Goal: Find contact information: Find contact information

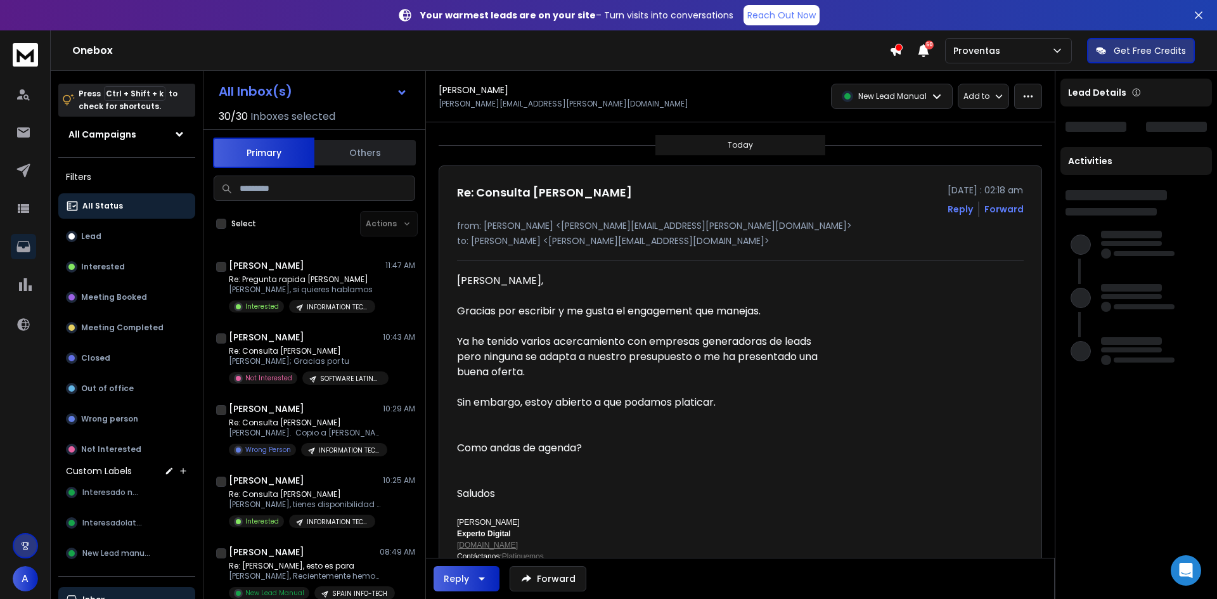
scroll to position [380, 0]
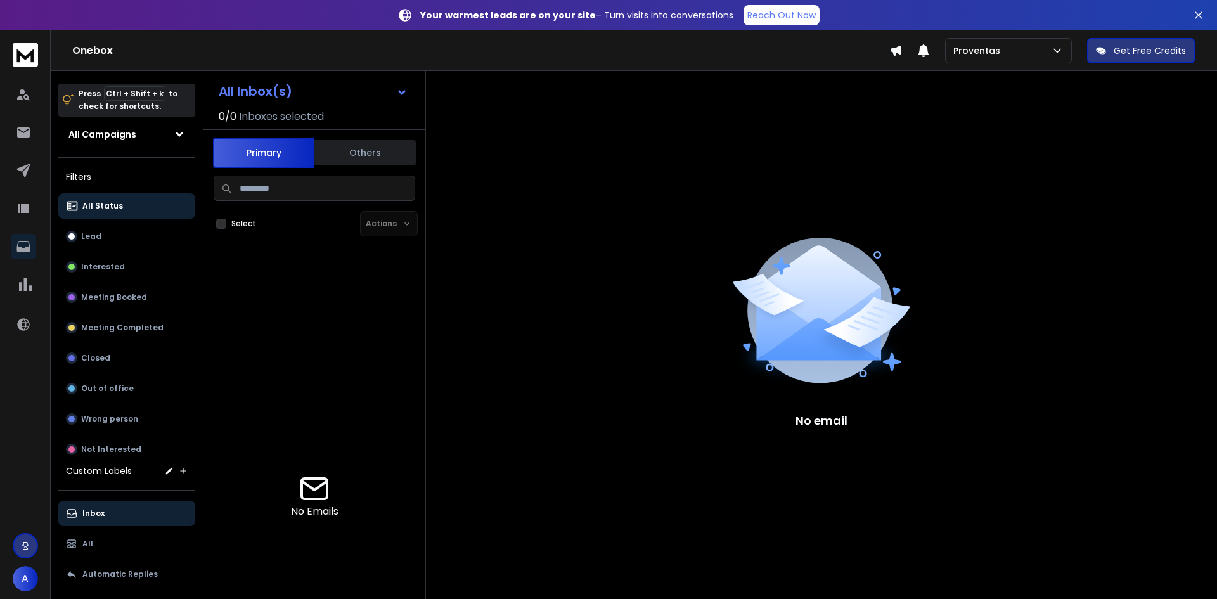
click at [378, 160] on button "Others" at bounding box center [364, 153] width 101 height 28
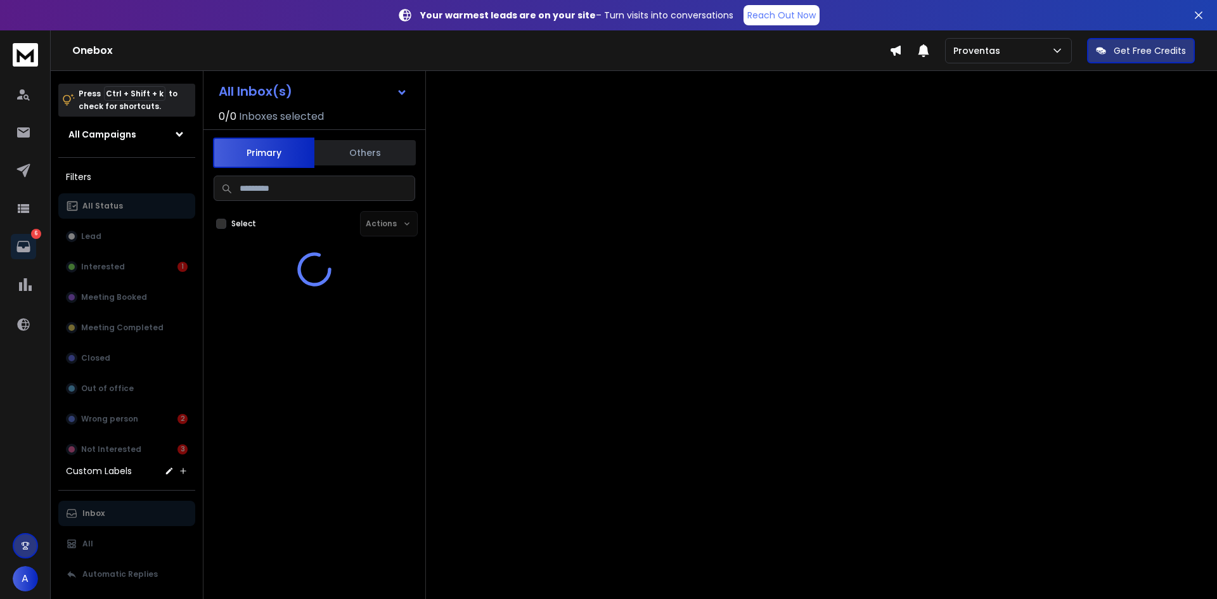
click at [293, 153] on button "Primary" at bounding box center [263, 153] width 101 height 30
click at [405, 153] on button "Others" at bounding box center [364, 153] width 101 height 28
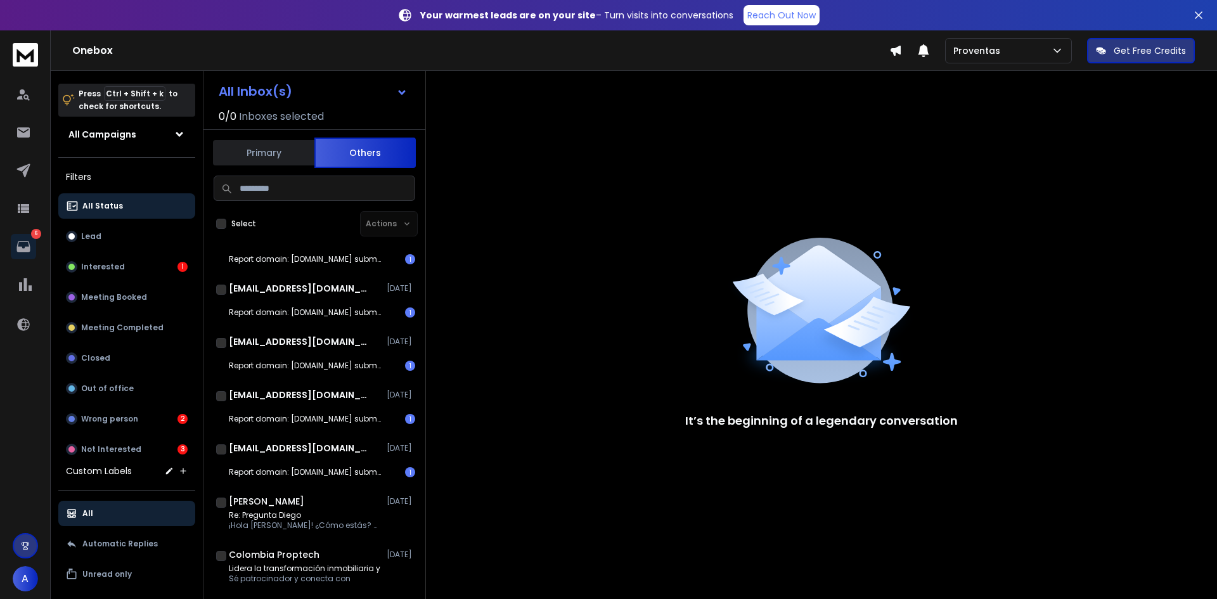
scroll to position [254, 0]
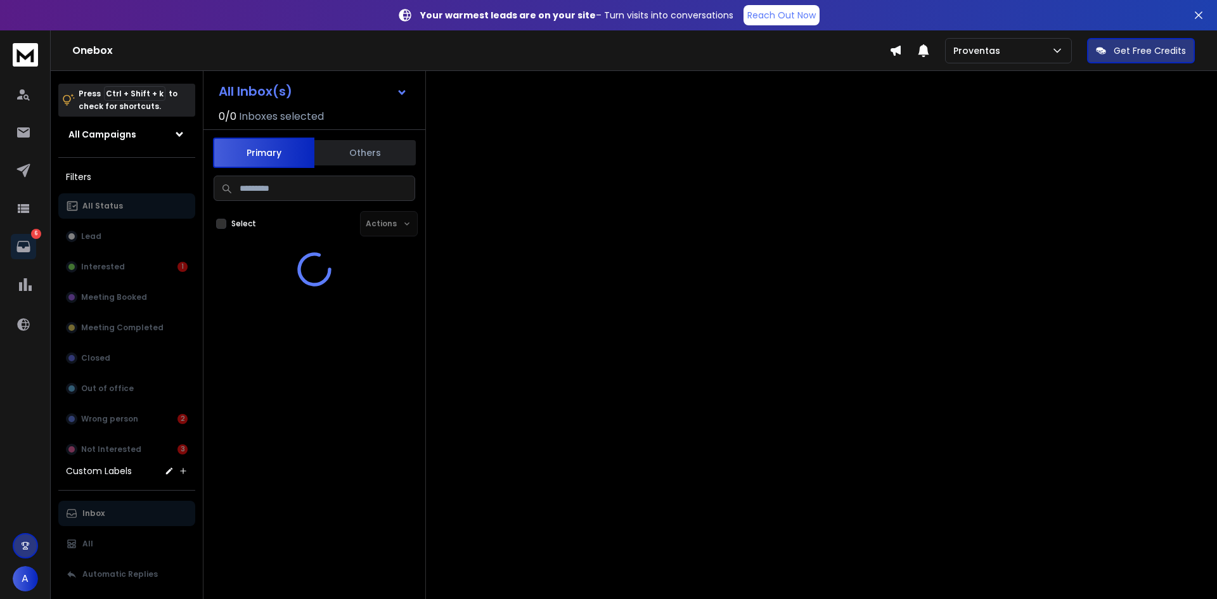
click at [267, 153] on button "Primary" at bounding box center [263, 153] width 101 height 30
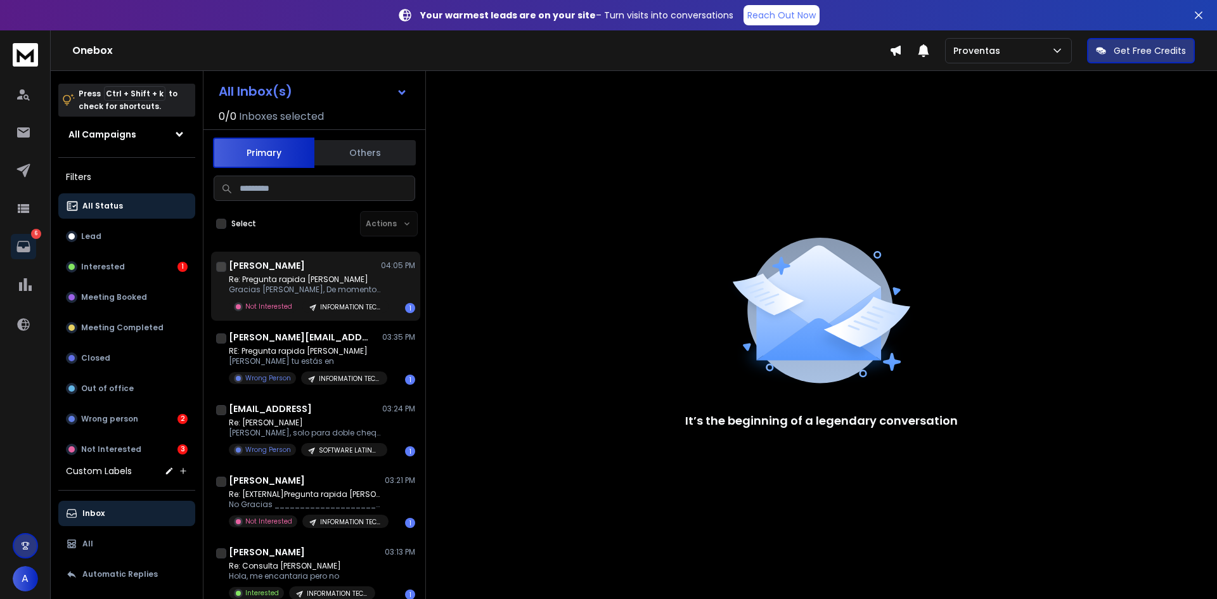
click at [358, 257] on div "[PERSON_NAME] 04:05 PM Re: Pregunta rapida [PERSON_NAME] [PERSON_NAME], De mome…" at bounding box center [315, 286] width 209 height 69
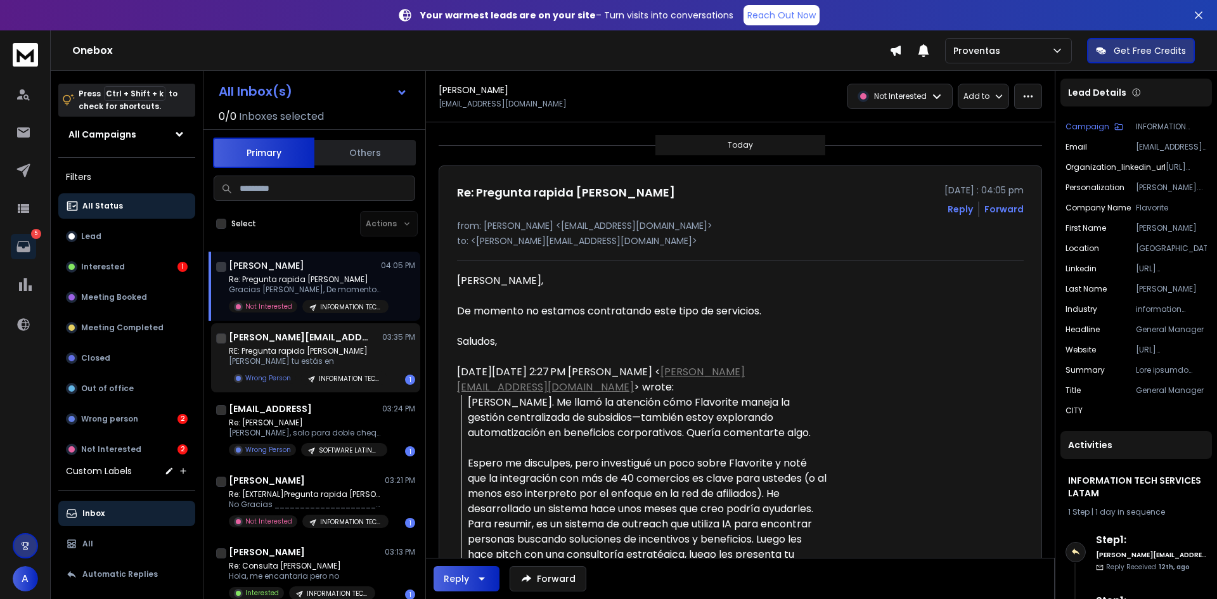
click at [349, 349] on p "RE: Pregunta rapida [PERSON_NAME]" at bounding box center [305, 351] width 152 height 10
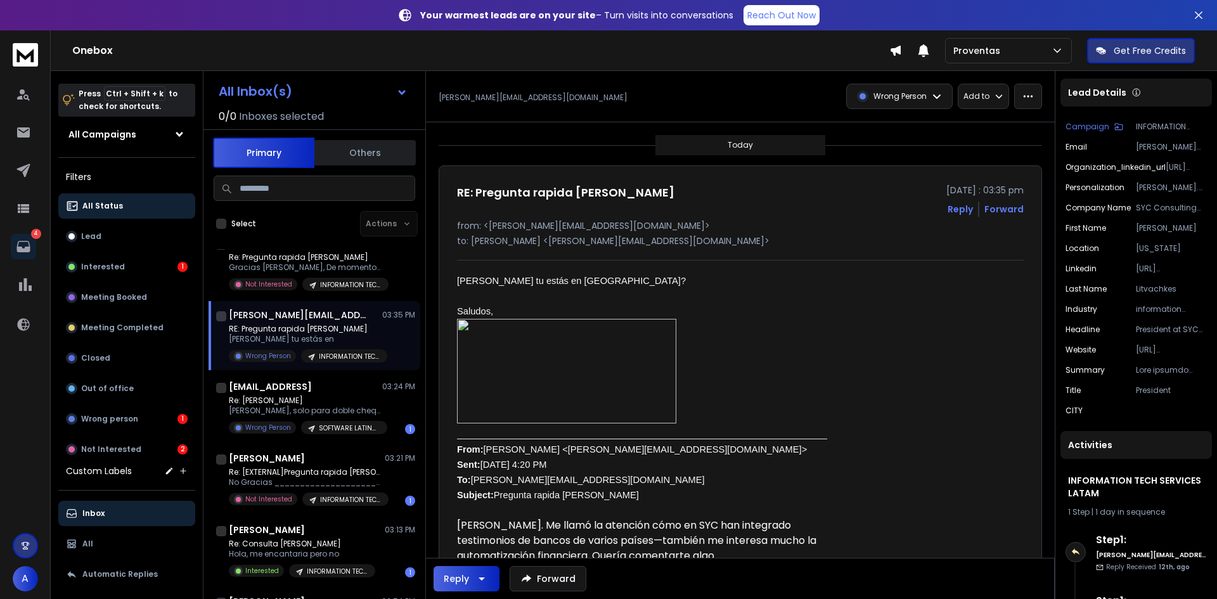
scroll to position [0, 0]
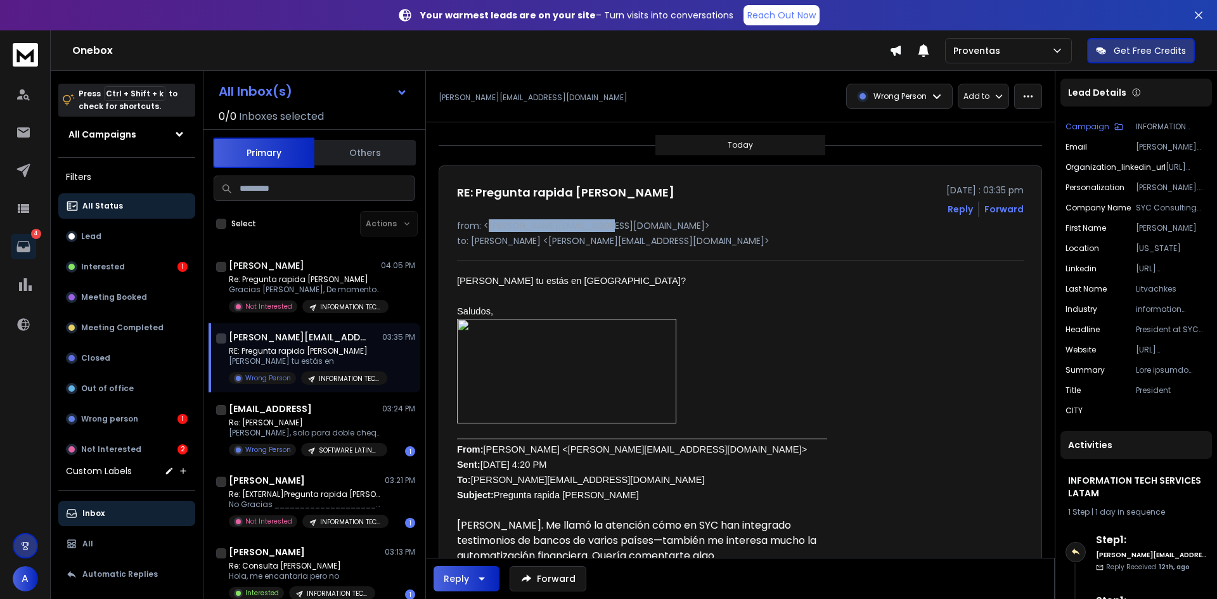
drag, startPoint x: 607, startPoint y: 228, endPoint x: 487, endPoint y: 222, distance: 119.9
click at [487, 222] on p "from: <[PERSON_NAME][EMAIL_ADDRESS][DOMAIN_NAME]>" at bounding box center [740, 225] width 567 height 13
copy p "[PERSON_NAME][EMAIL_ADDRESS][DOMAIN_NAME]"
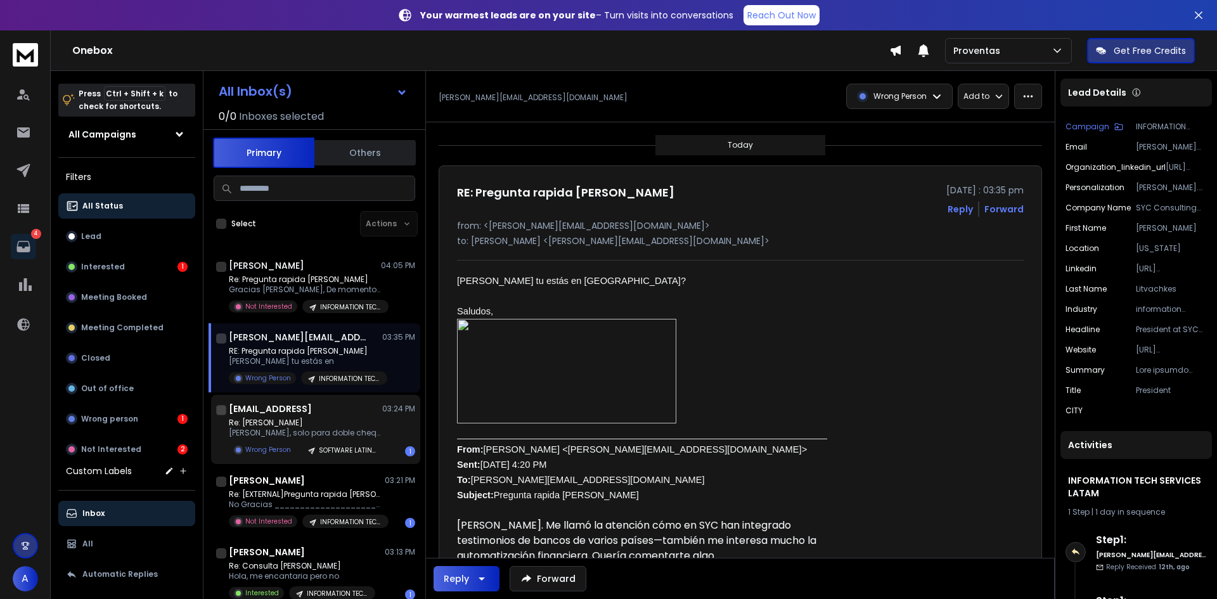
click at [358, 425] on p "Re: [PERSON_NAME]" at bounding box center [305, 423] width 152 height 10
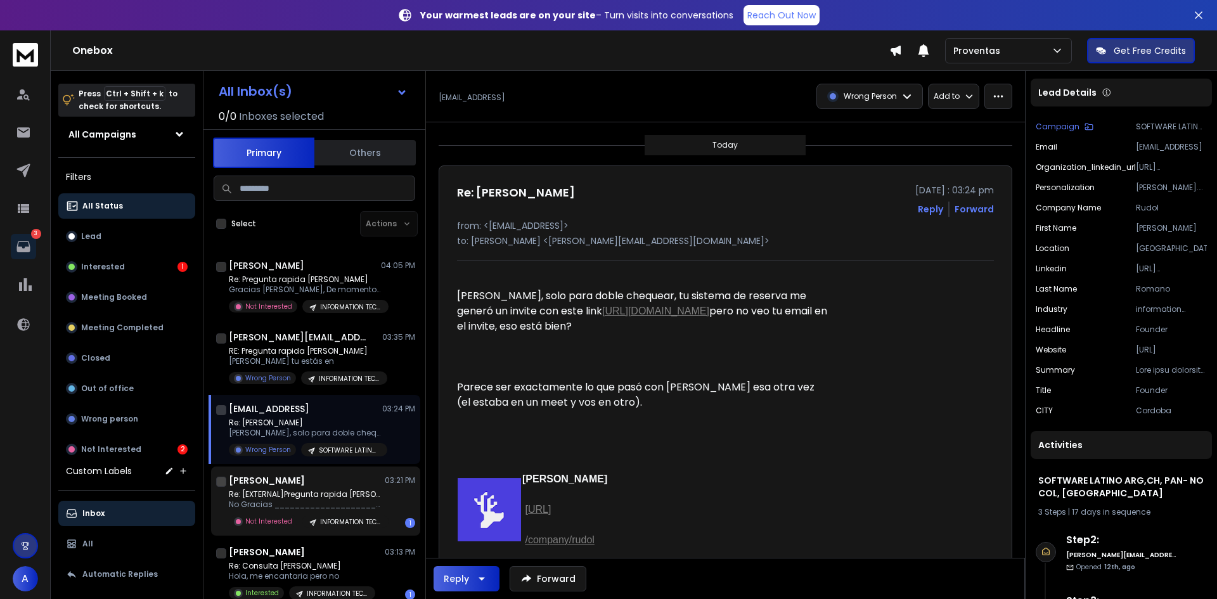
click at [387, 472] on div "[PERSON_NAME] 03:21 PM Re: [EXTERNAL]Pregunta rapida [PERSON_NAME] No Gracias _…" at bounding box center [315, 501] width 209 height 69
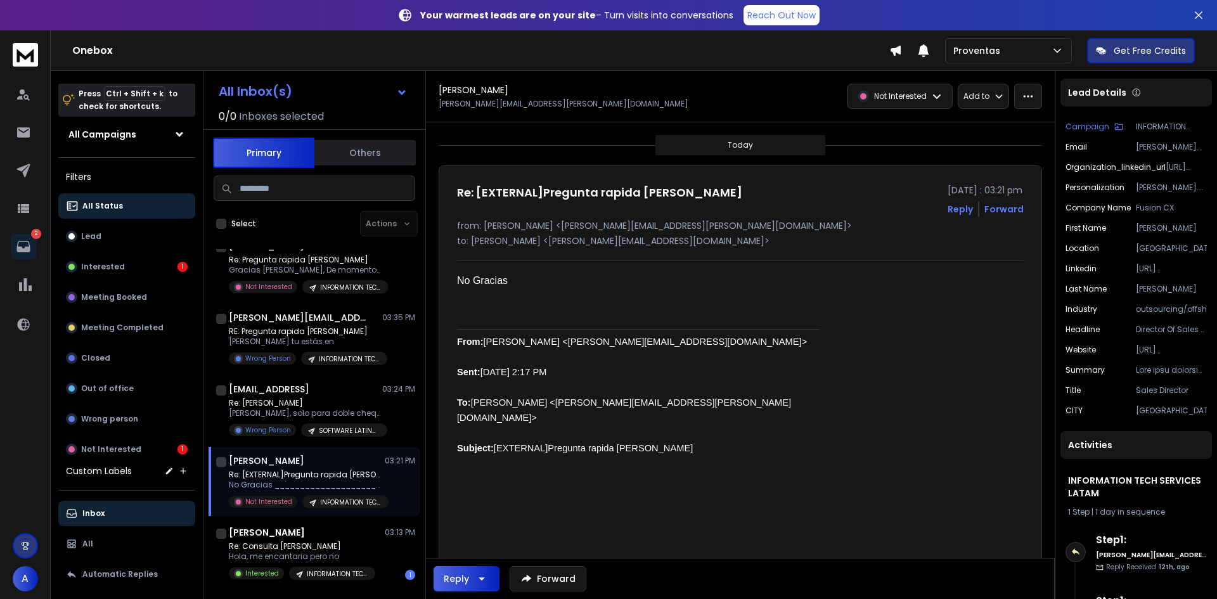
scroll to position [63, 0]
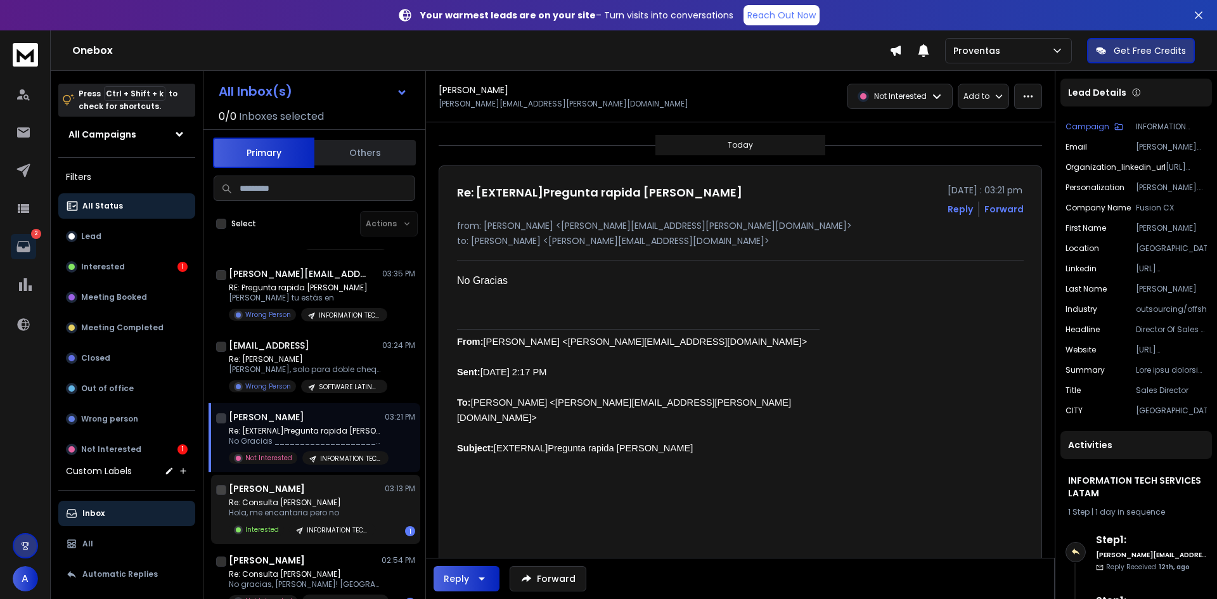
click at [362, 492] on div "[PERSON_NAME] 03:13 PM" at bounding box center [322, 488] width 186 height 13
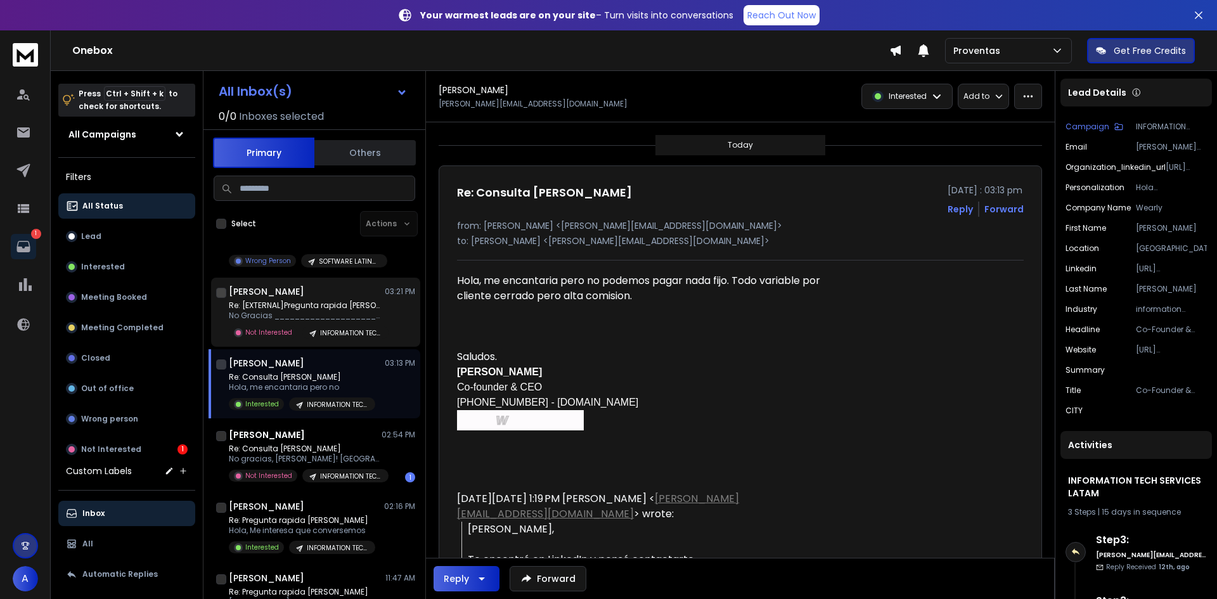
scroll to position [190, 0]
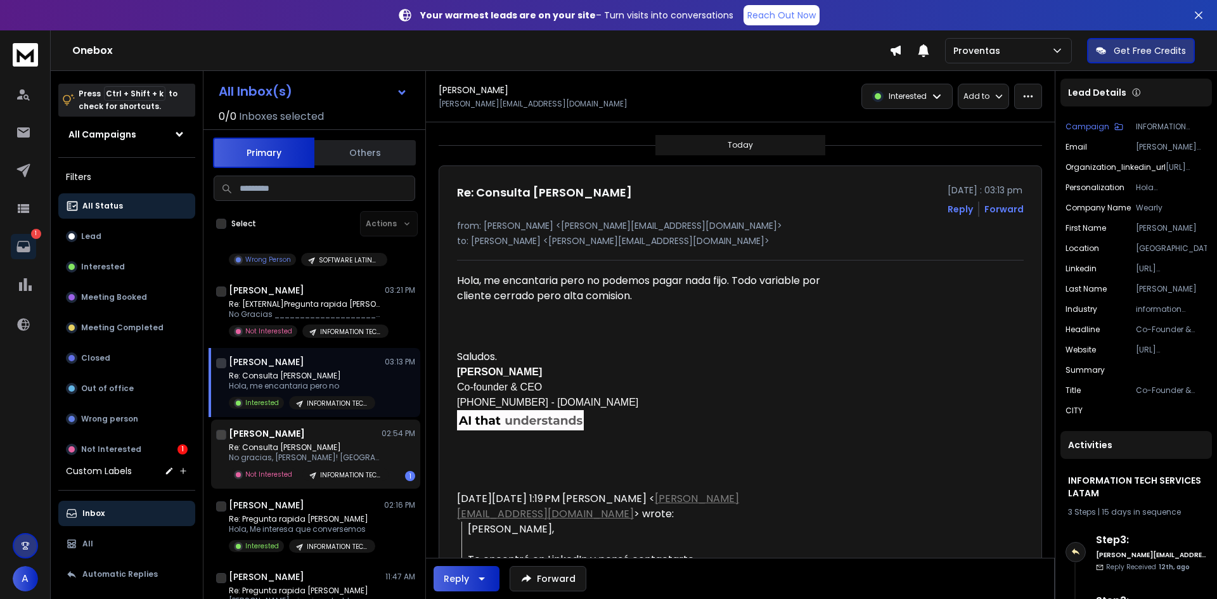
click at [371, 427] on div "[PERSON_NAME] 02:54 PM" at bounding box center [322, 433] width 186 height 13
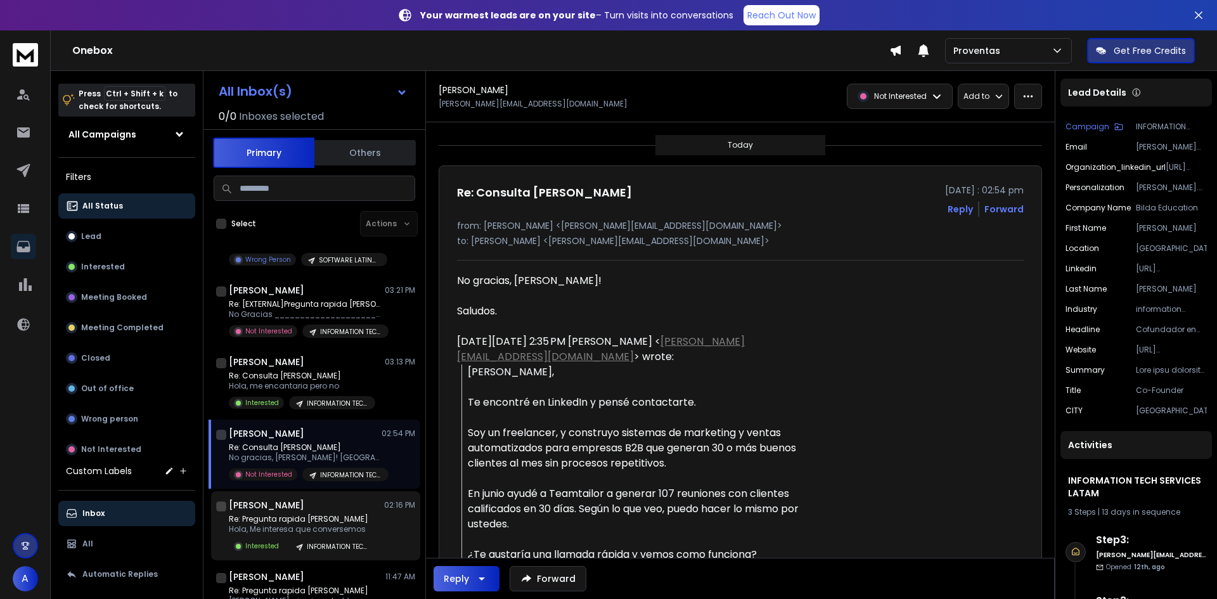
click at [310, 493] on div "[PERSON_NAME] 02:16 PM Re: Pregunta rapida [PERSON_NAME], Me interesa que conve…" at bounding box center [315, 525] width 209 height 69
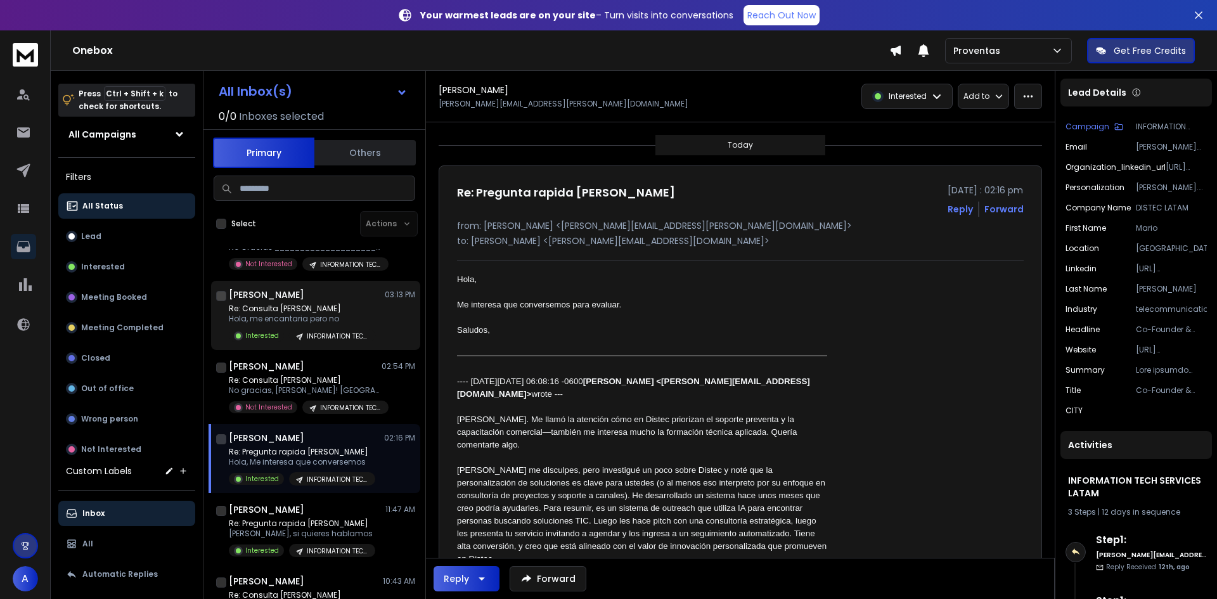
scroll to position [317, 0]
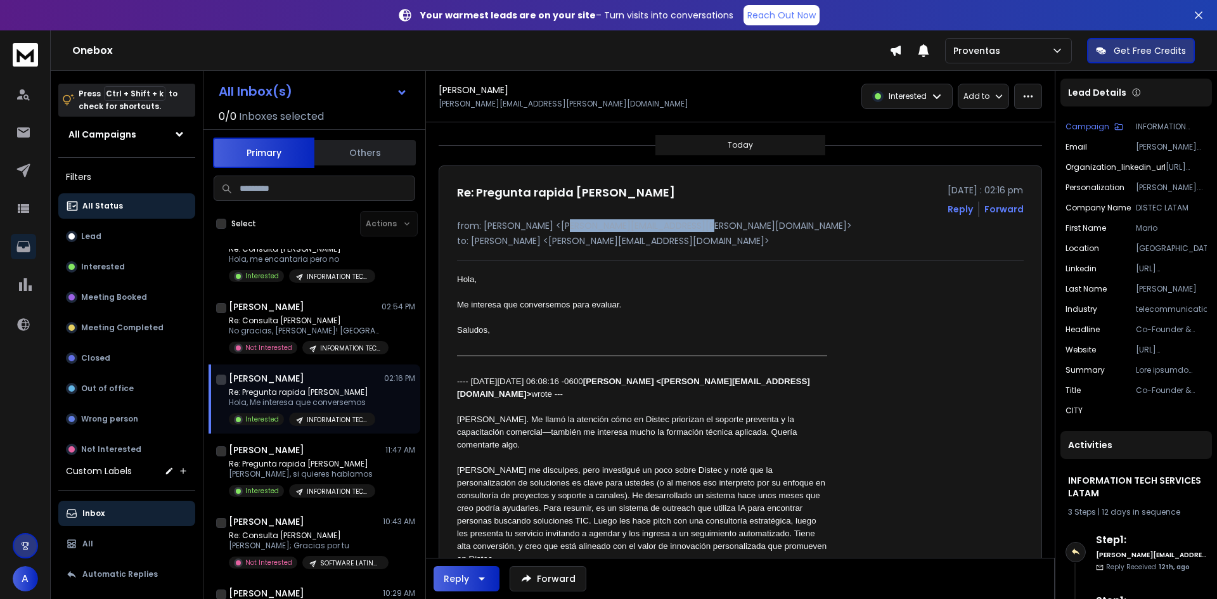
copy p "<[PERSON_NAME][EMAIL_ADDRESS][PERSON_NAME][DOMAIN_NAME]"
drag, startPoint x: 702, startPoint y: 227, endPoint x: 562, endPoint y: 228, distance: 139.5
click at [562, 228] on p "from: [PERSON_NAME] <[PERSON_NAME][EMAIL_ADDRESS][PERSON_NAME][DOMAIN_NAME]>" at bounding box center [740, 225] width 567 height 13
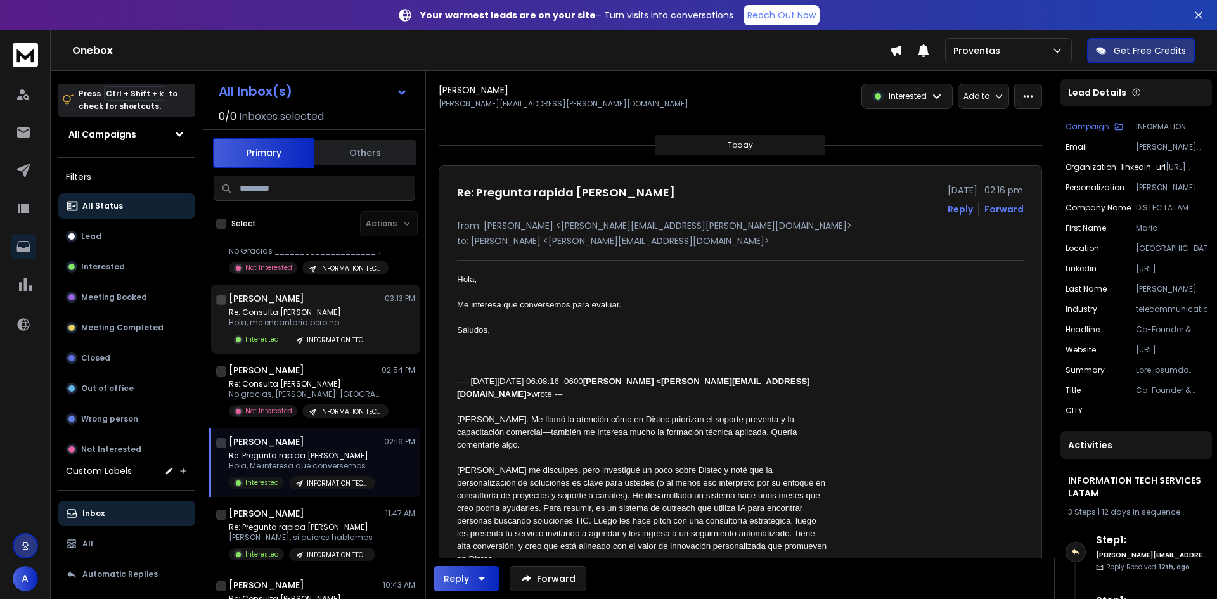
click at [362, 305] on div "[PERSON_NAME] 03:13 PM Re: Consulta [PERSON_NAME], me encantaria pero no Intere…" at bounding box center [322, 319] width 186 height 54
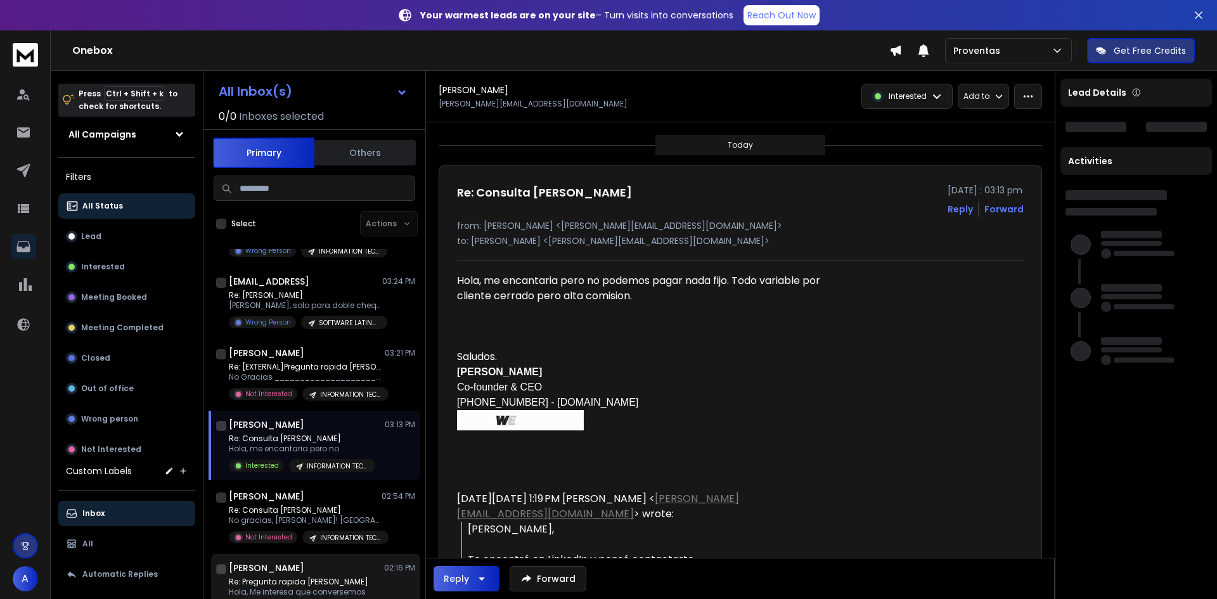
scroll to position [127, 0]
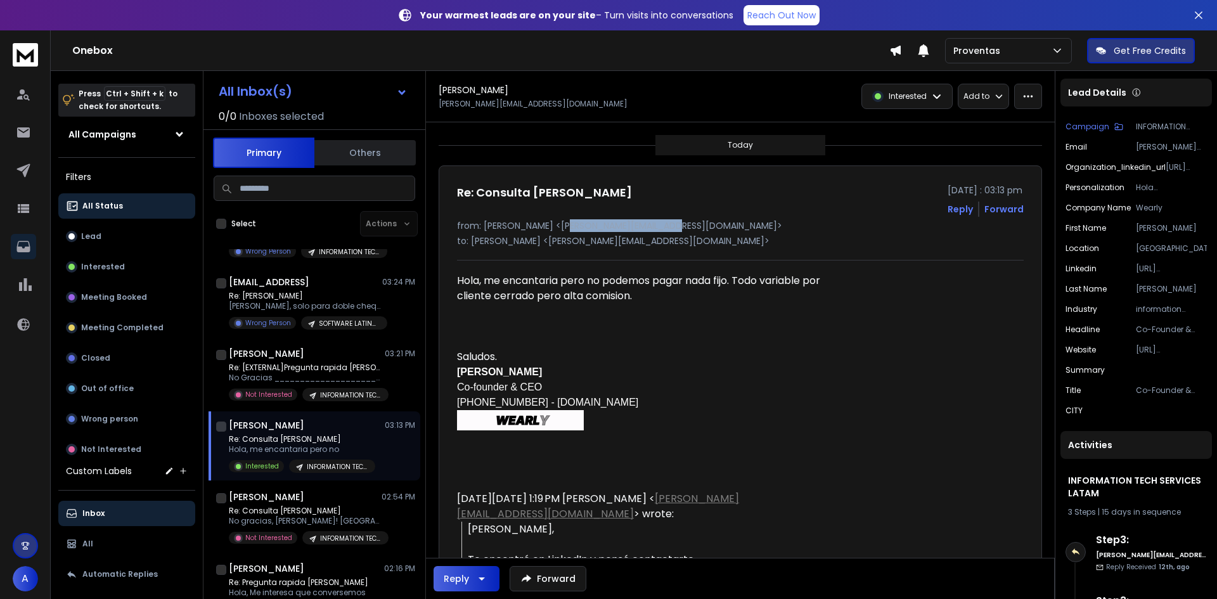
drag, startPoint x: 683, startPoint y: 226, endPoint x: 568, endPoint y: 226, distance: 115.4
click at [568, 226] on p "from: [PERSON_NAME] <[PERSON_NAME][EMAIL_ADDRESS][DOMAIN_NAME]>" at bounding box center [740, 225] width 567 height 13
copy p "<[PERSON_NAME][EMAIL_ADDRESS][DOMAIN_NAME]"
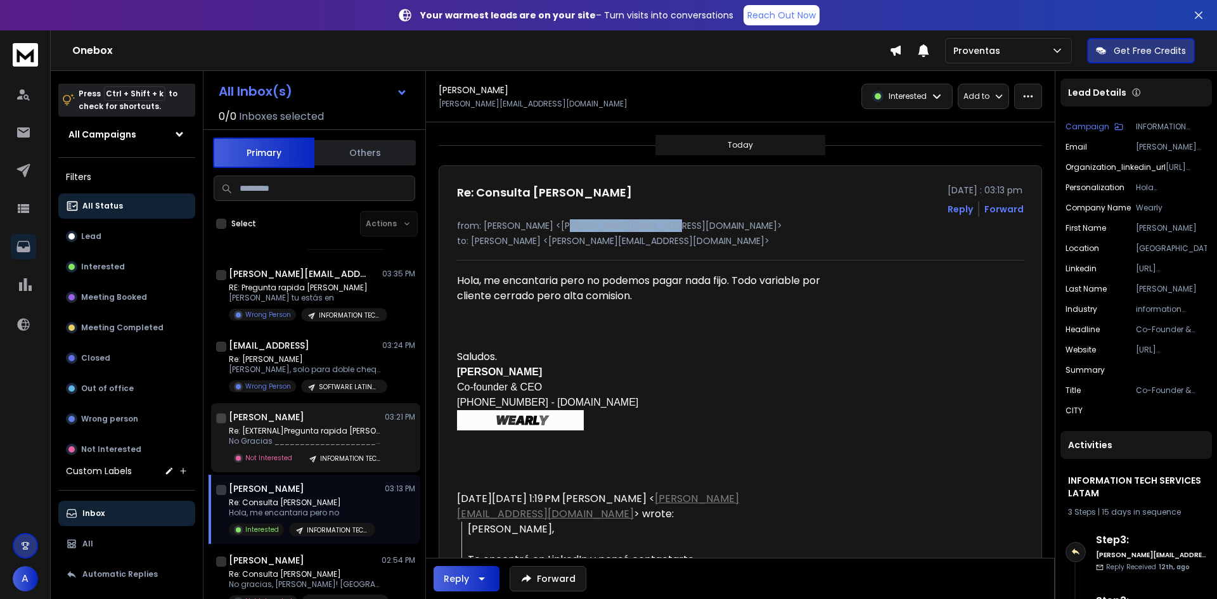
scroll to position [0, 0]
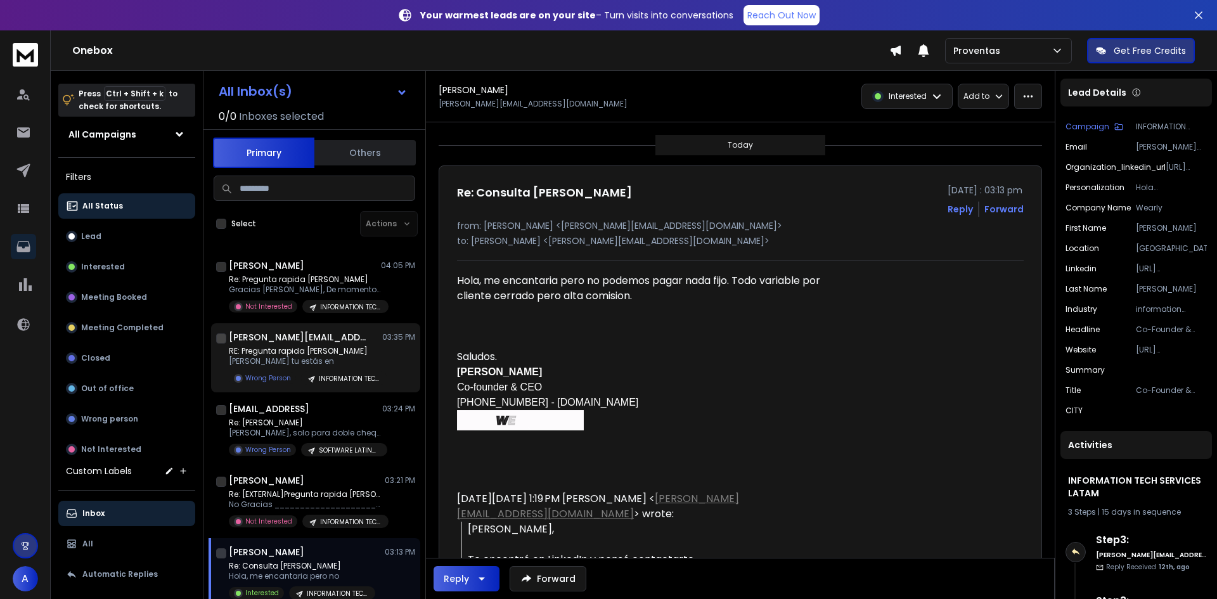
click at [333, 338] on h1 "[PERSON_NAME][EMAIL_ADDRESS][DOMAIN_NAME]" at bounding box center [298, 337] width 139 height 13
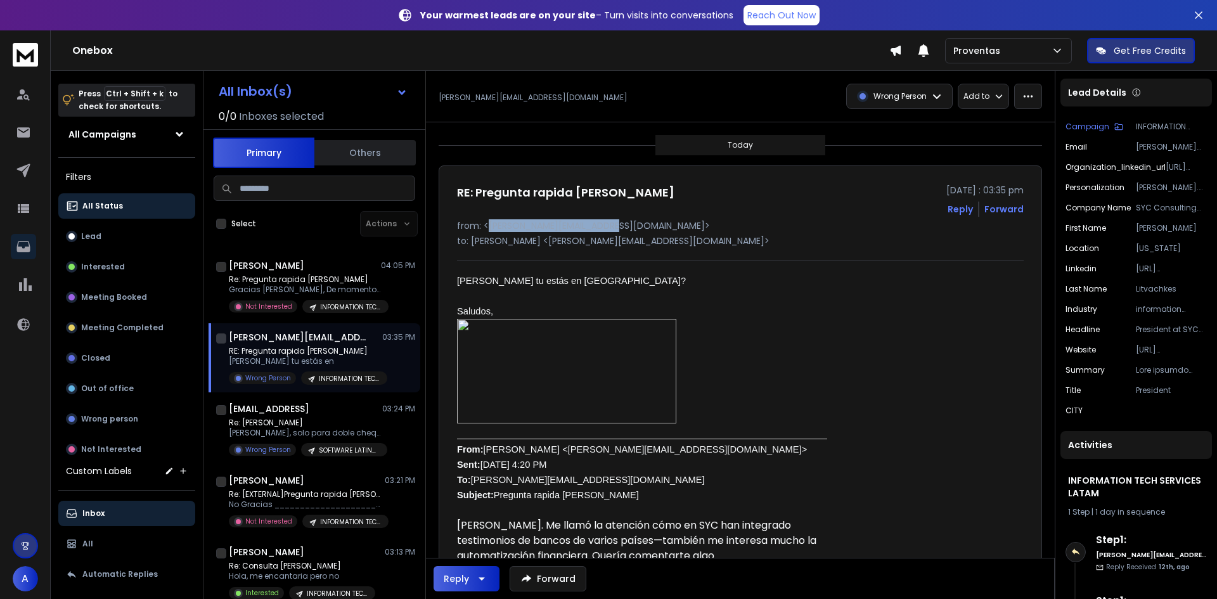
drag, startPoint x: 610, startPoint y: 222, endPoint x: 486, endPoint y: 222, distance: 124.2
click at [486, 222] on p "from: <[PERSON_NAME][EMAIL_ADDRESS][DOMAIN_NAME]>" at bounding box center [740, 225] width 567 height 13
copy p "[PERSON_NAME][EMAIL_ADDRESS][DOMAIN_NAME]>"
click at [361, 178] on input at bounding box center [315, 188] width 202 height 25
paste input "**********"
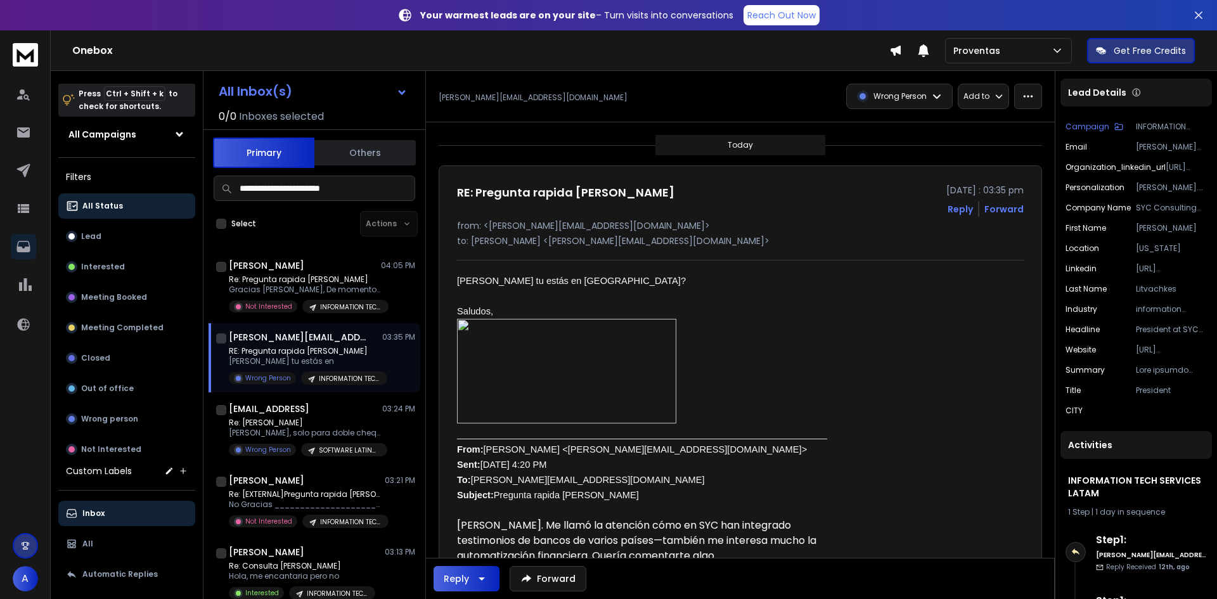
type input "**********"
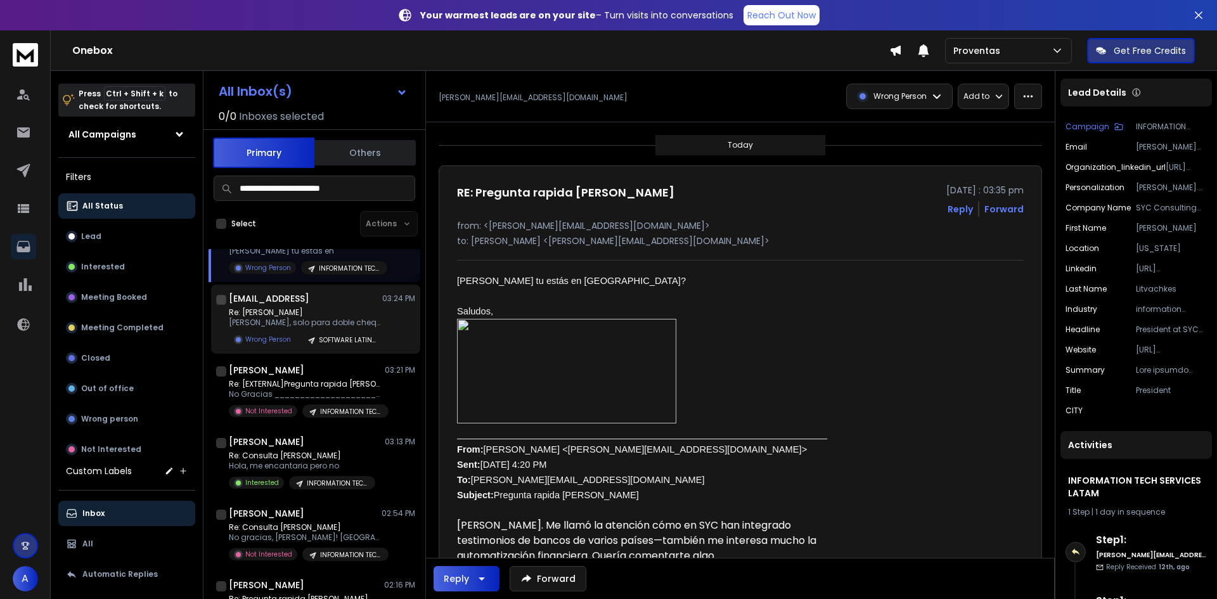
scroll to position [127, 0]
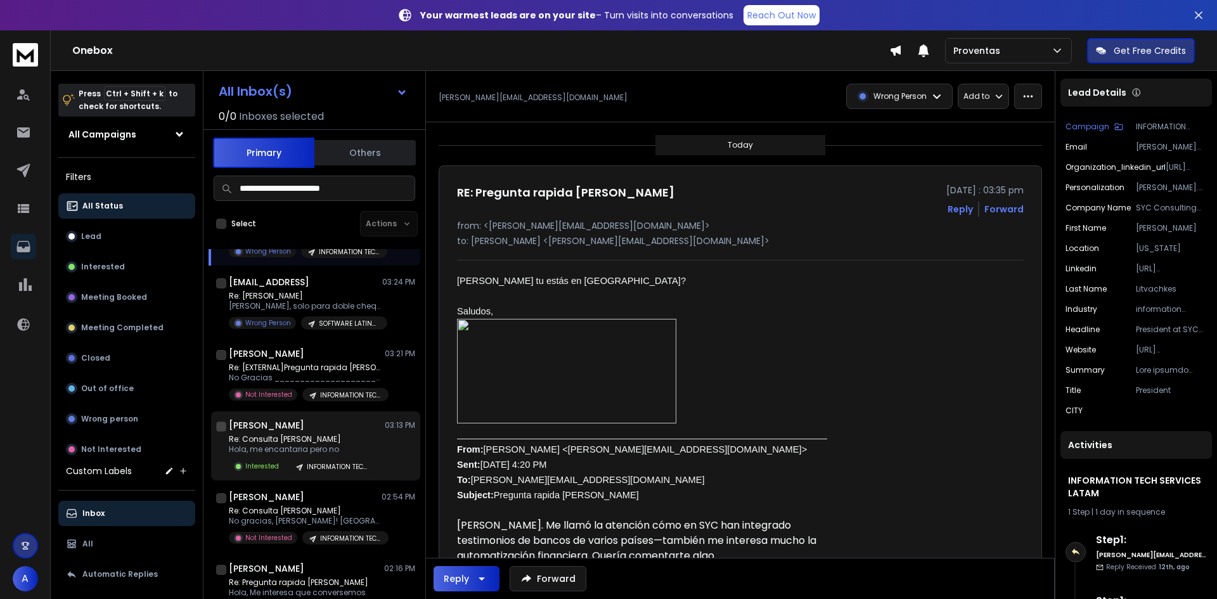
click at [357, 432] on div "[PERSON_NAME] 03:13 PM Re: Consulta [PERSON_NAME], me encantaria pero no Intere…" at bounding box center [322, 446] width 186 height 54
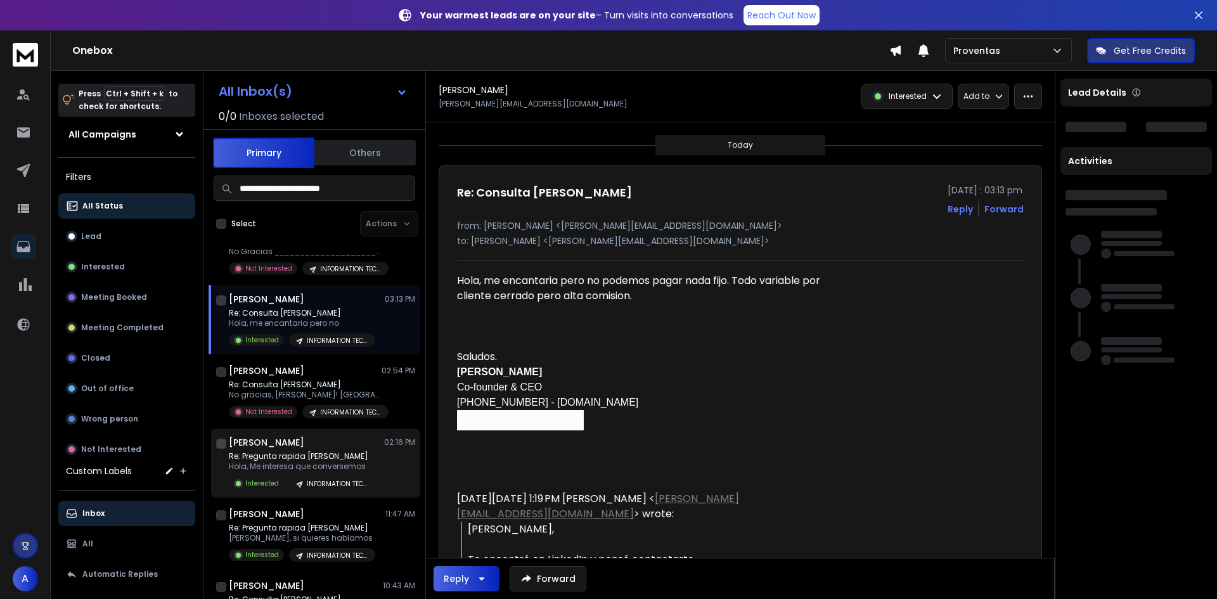
scroll to position [254, 0]
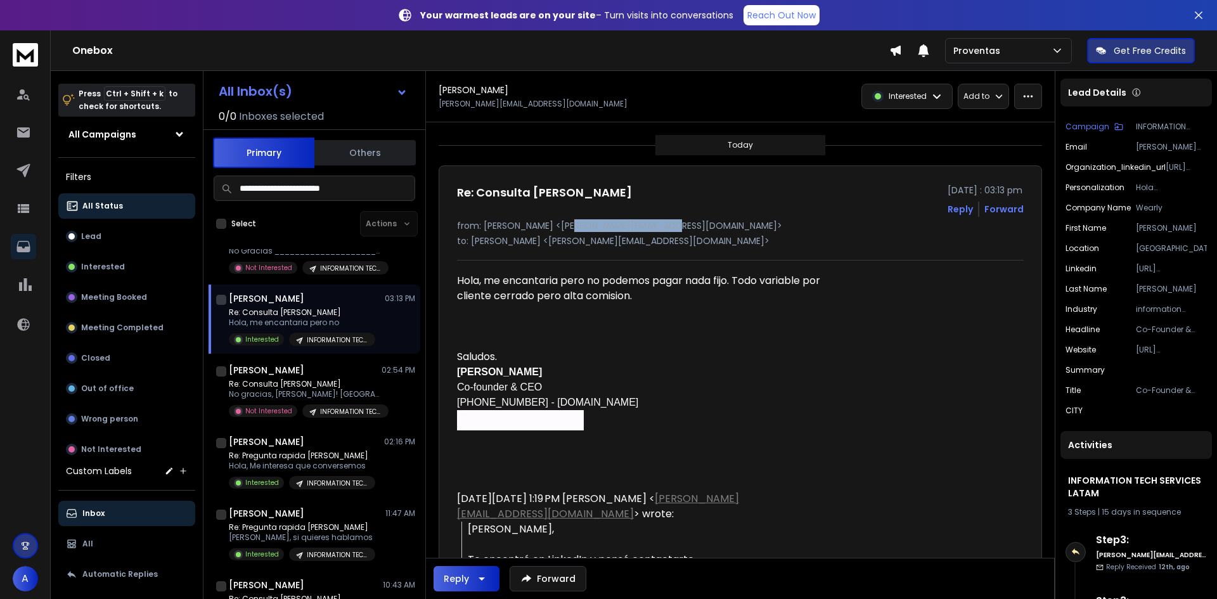
drag, startPoint x: 682, startPoint y: 227, endPoint x: 573, endPoint y: 226, distance: 109.0
click at [573, 226] on p "from: [PERSON_NAME] <[PERSON_NAME][EMAIL_ADDRESS][DOMAIN_NAME]>" at bounding box center [740, 225] width 567 height 13
copy p "[PERSON_NAME][EMAIL_ADDRESS][DOMAIN_NAME]"
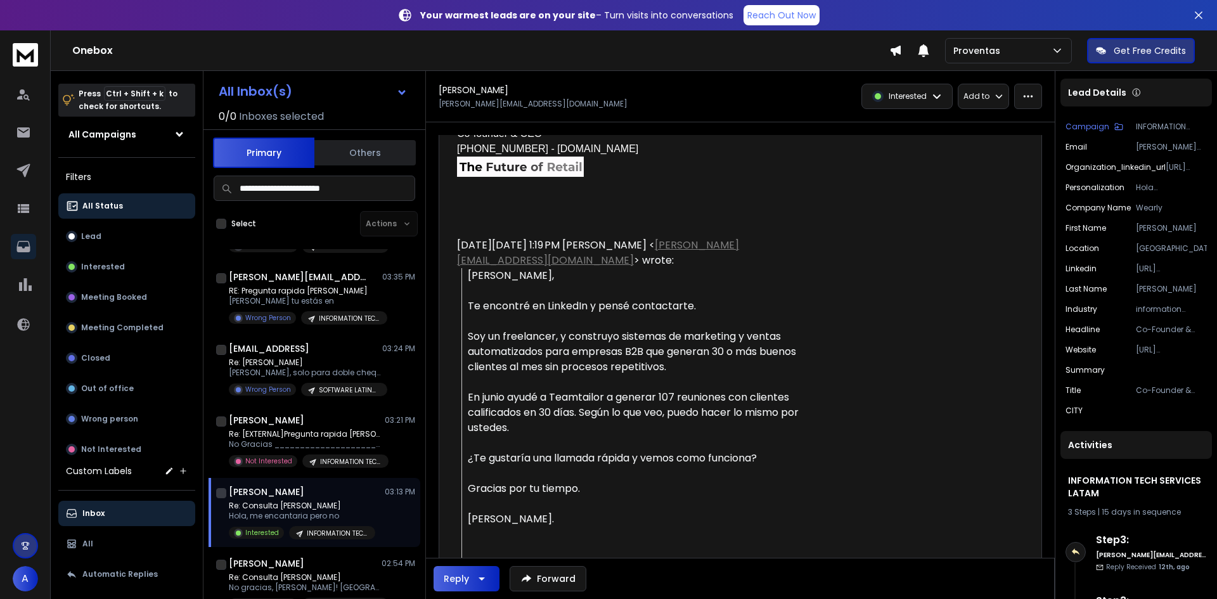
scroll to position [0, 0]
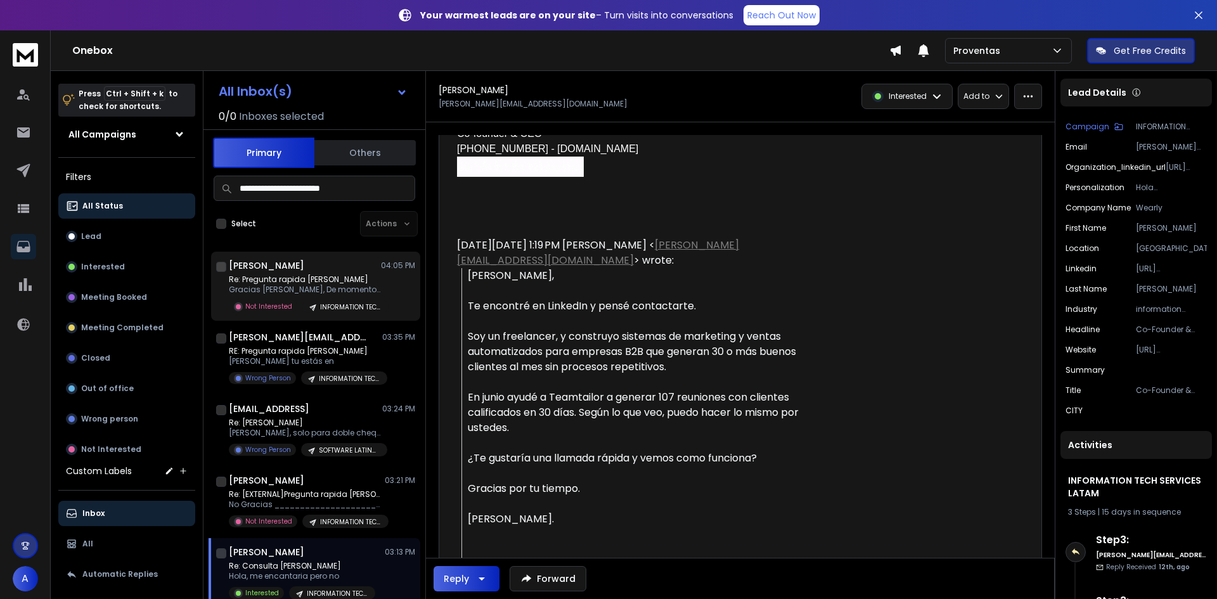
click at [352, 266] on div "[PERSON_NAME] 04:05 PM" at bounding box center [322, 265] width 186 height 13
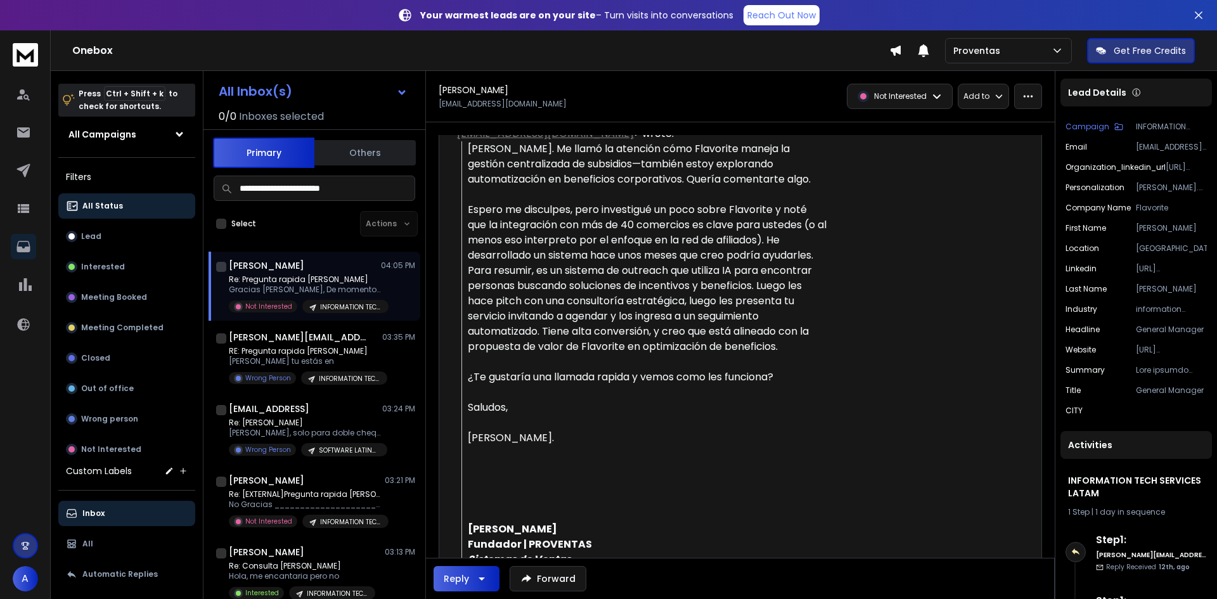
click at [345, 154] on button "Others" at bounding box center [364, 153] width 101 height 28
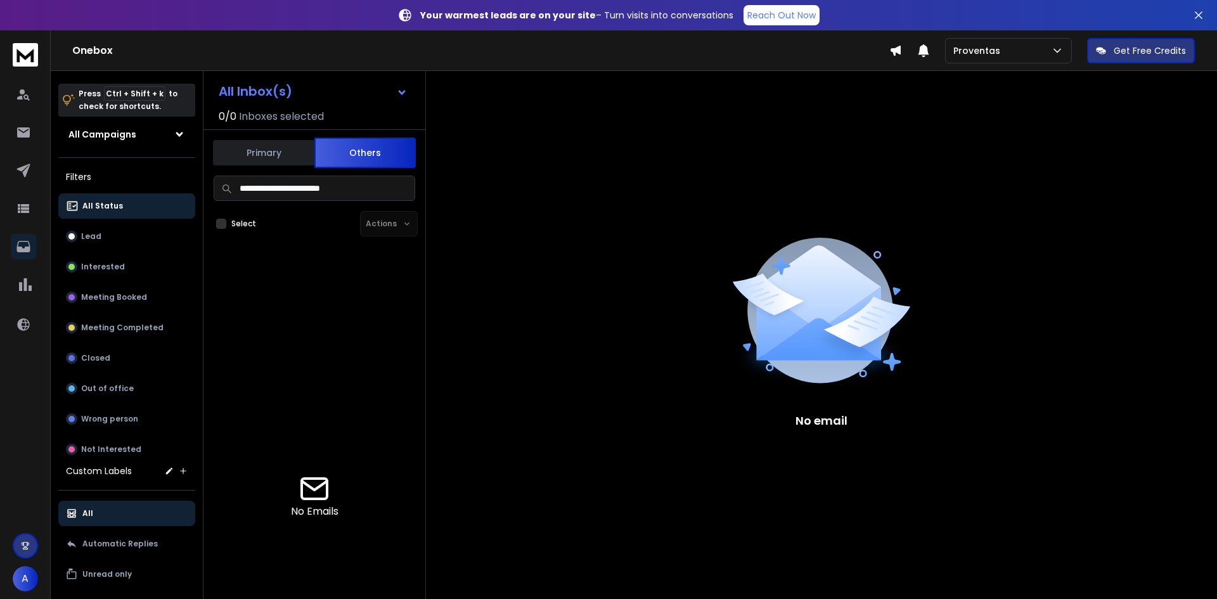
drag, startPoint x: 358, startPoint y: 189, endPoint x: 113, endPoint y: 165, distance: 245.9
click at [113, 165] on div "**********" at bounding box center [634, 370] width 1166 height 599
type input "*"
drag, startPoint x: 300, startPoint y: 181, endPoint x: 225, endPoint y: 166, distance: 76.8
click at [236, 169] on div "Primary Others * Select Actions No Emails" at bounding box center [314, 416] width 222 height 552
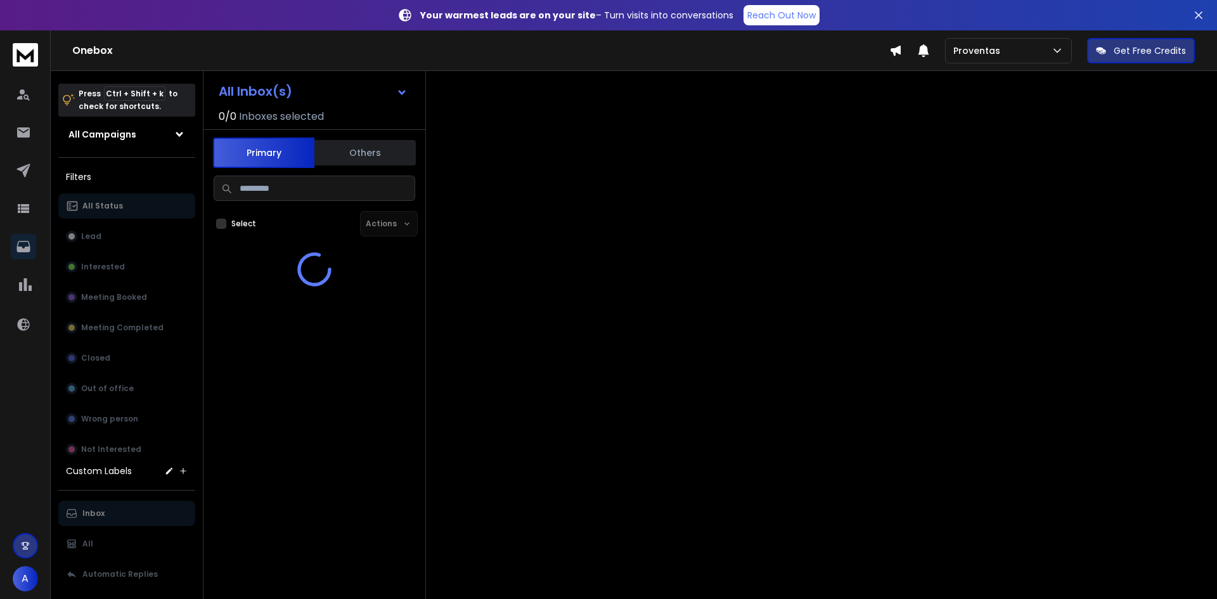
click at [250, 151] on button "Primary" at bounding box center [263, 153] width 101 height 30
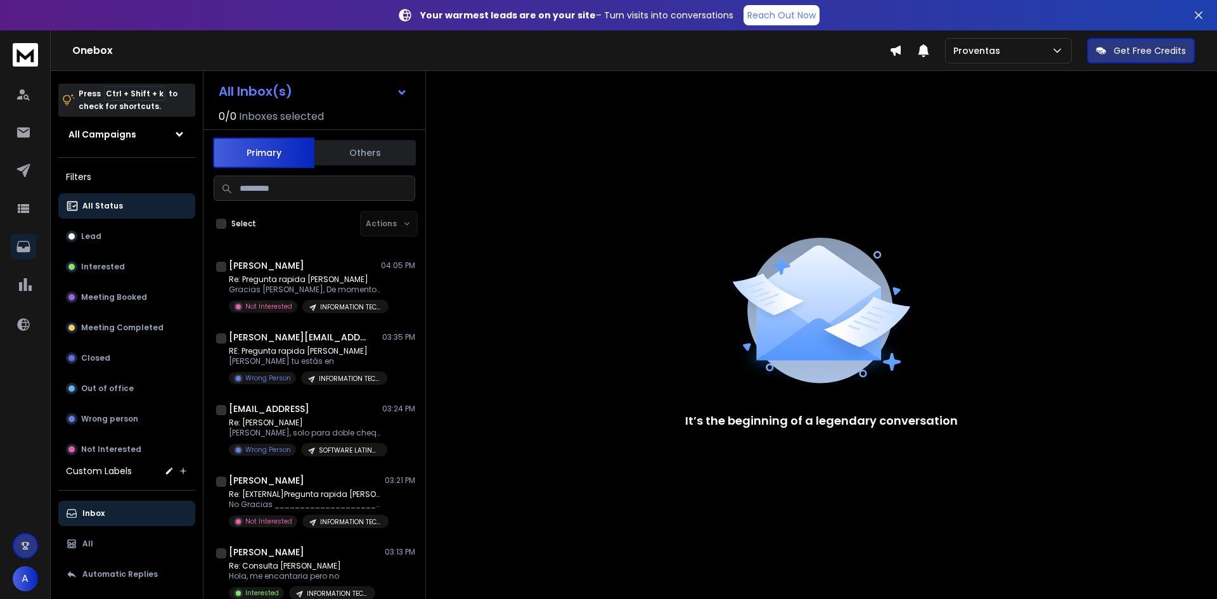
click at [351, 156] on button "Others" at bounding box center [364, 153] width 101 height 28
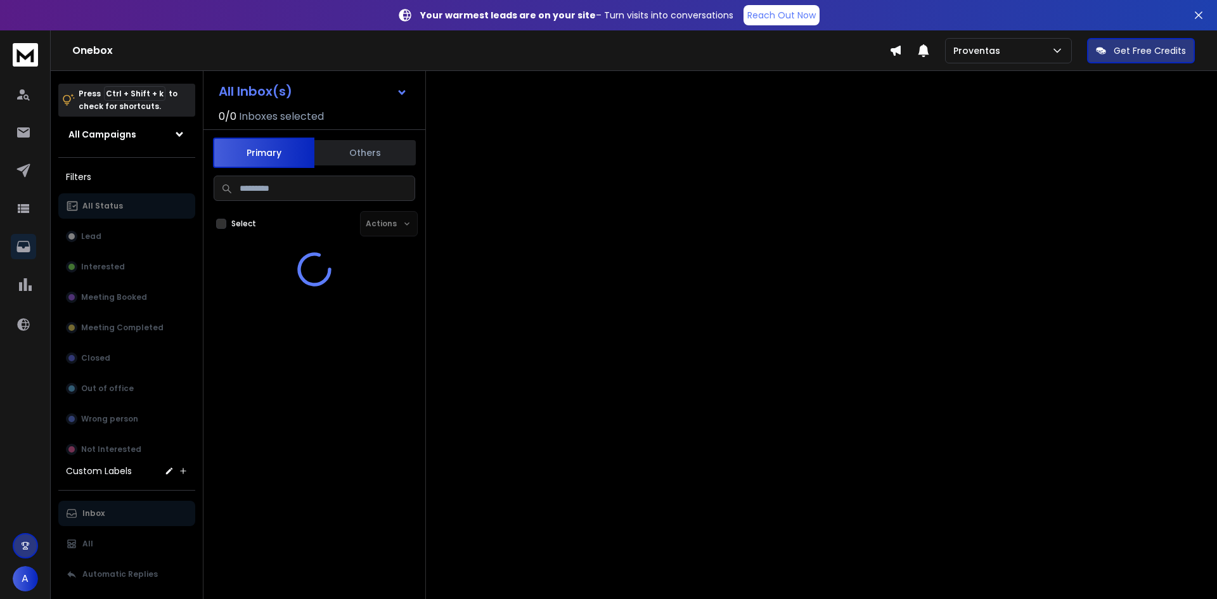
click at [290, 146] on button "Primary" at bounding box center [263, 153] width 101 height 30
